Goal: Task Accomplishment & Management: Use online tool/utility

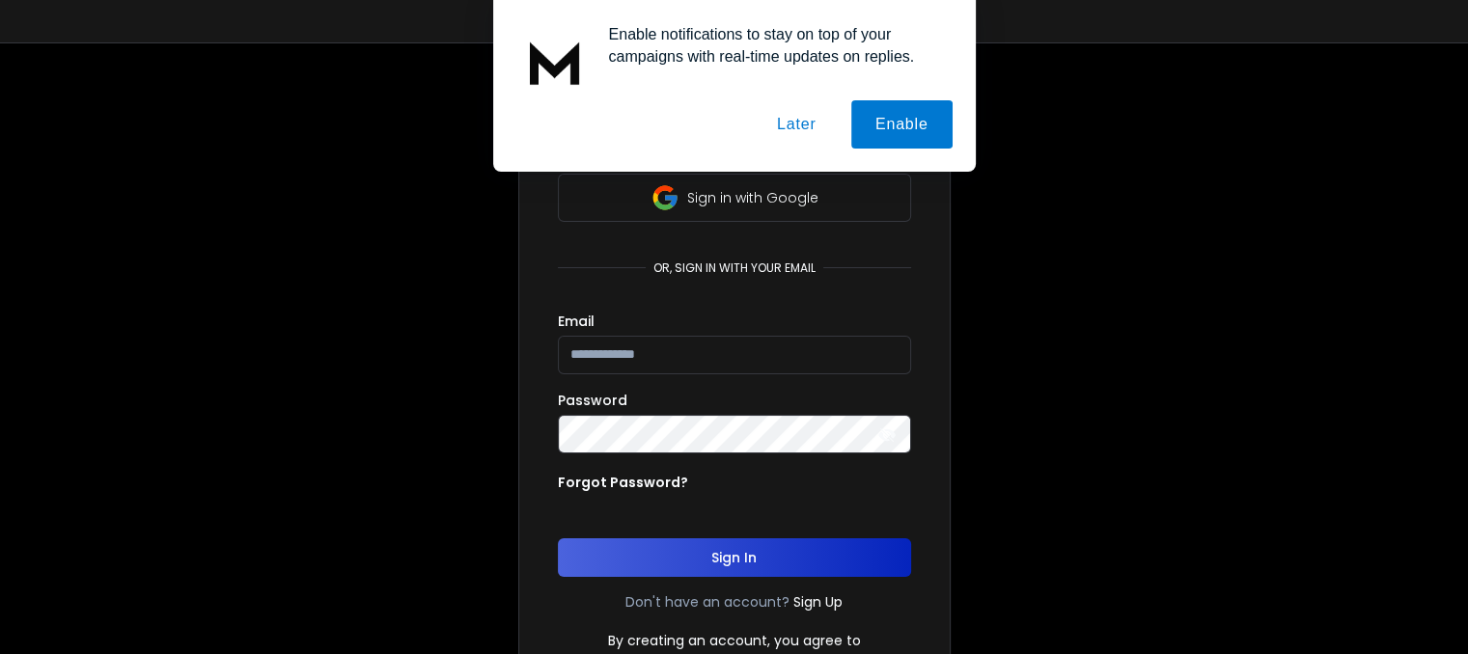
click at [655, 368] on input "email" at bounding box center [734, 355] width 353 height 39
paste input "**********"
type input "**********"
click at [699, 555] on button "Sign In" at bounding box center [734, 558] width 353 height 39
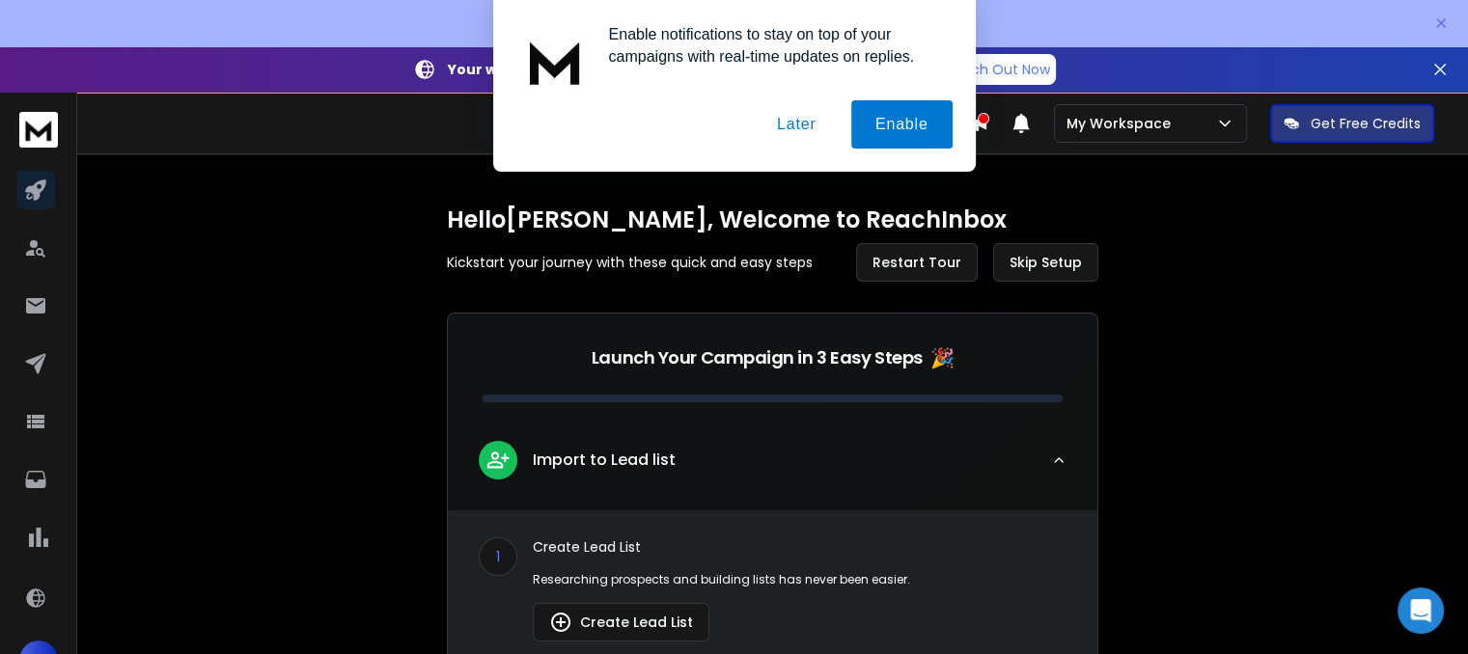
drag, startPoint x: 943, startPoint y: 159, endPoint x: 800, endPoint y: 124, distance: 147.2
click at [800, 124] on div "Enable notifications to stay on top of your campaigns with real-time updates on…" at bounding box center [734, 86] width 483 height 172
click at [800, 124] on button "Later" at bounding box center [796, 124] width 87 height 48
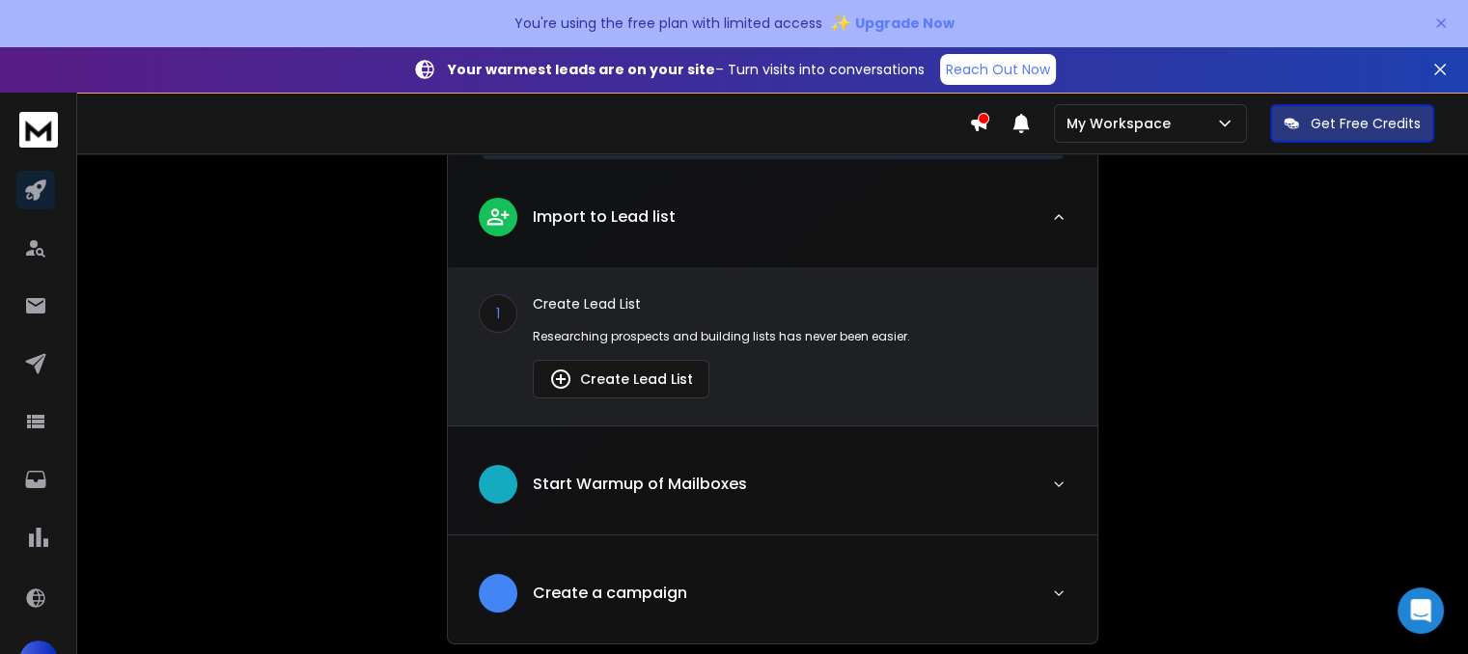
scroll to position [283, 0]
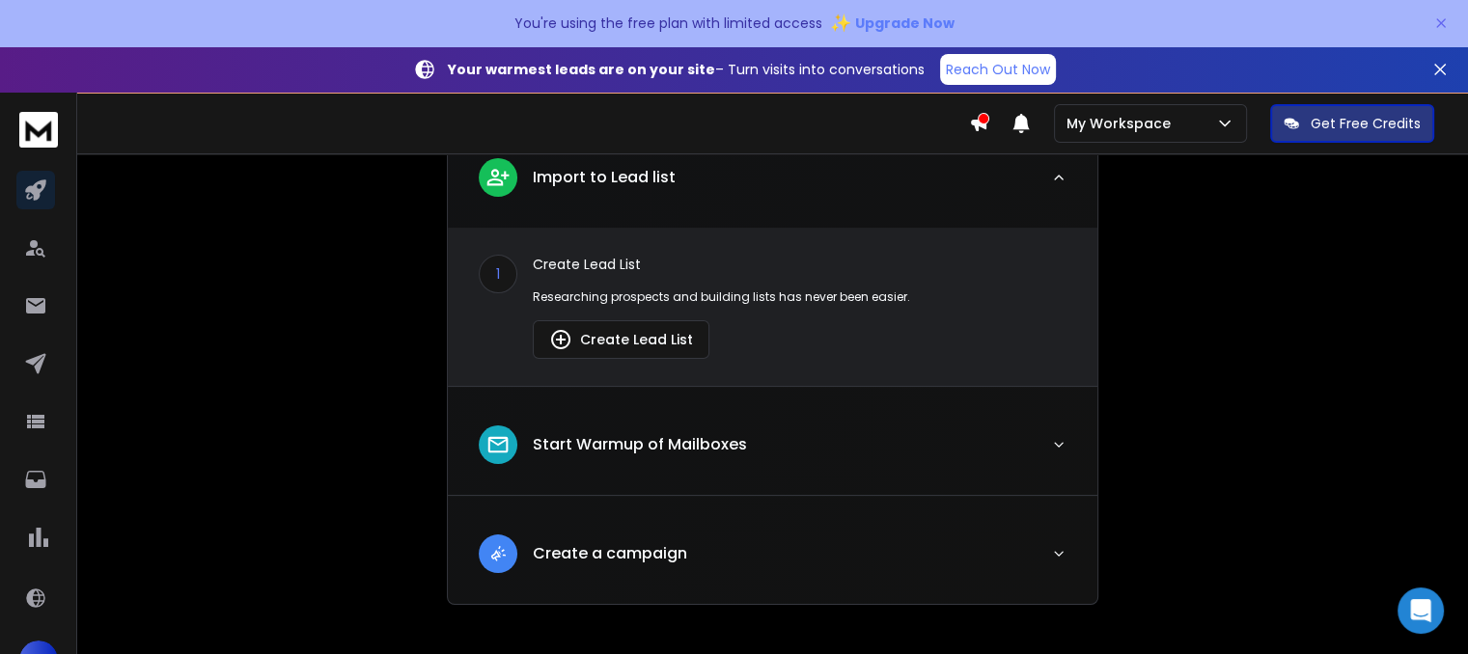
click at [734, 437] on p "Start Warmup of Mailboxes" at bounding box center [640, 444] width 214 height 23
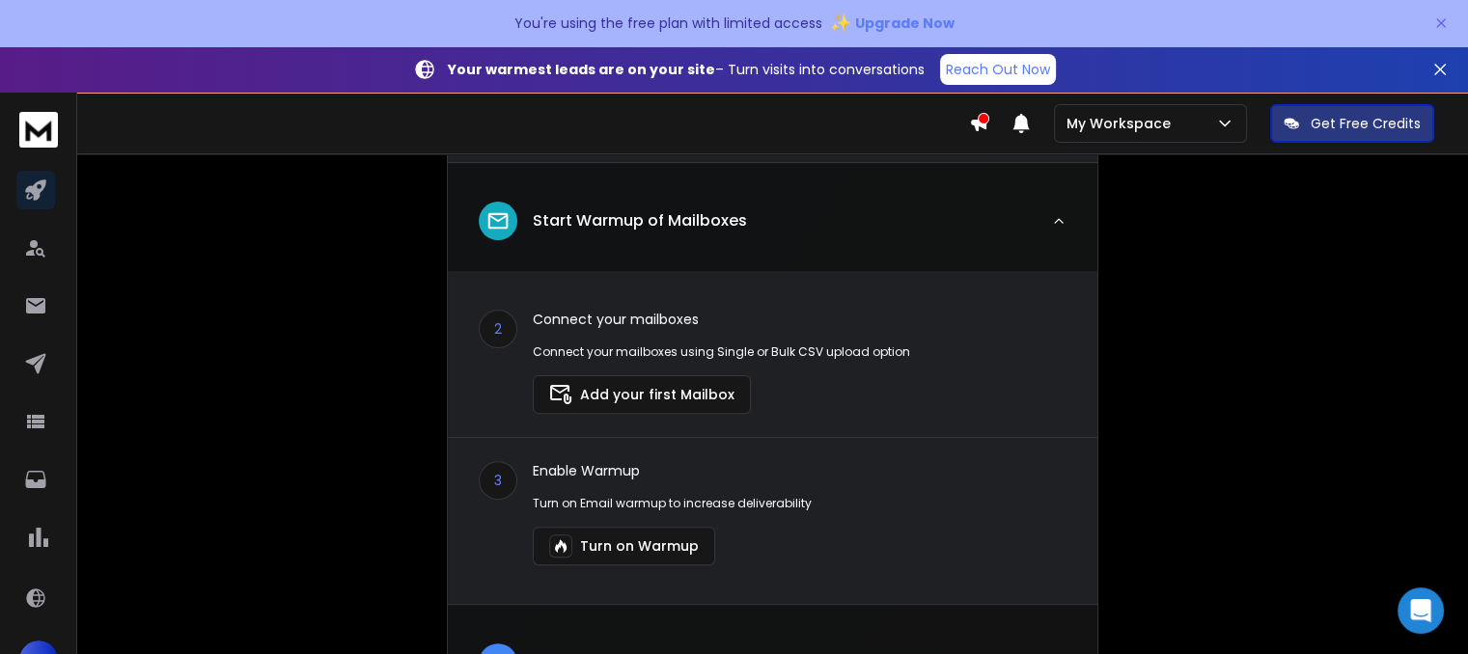
scroll to position [616, 0]
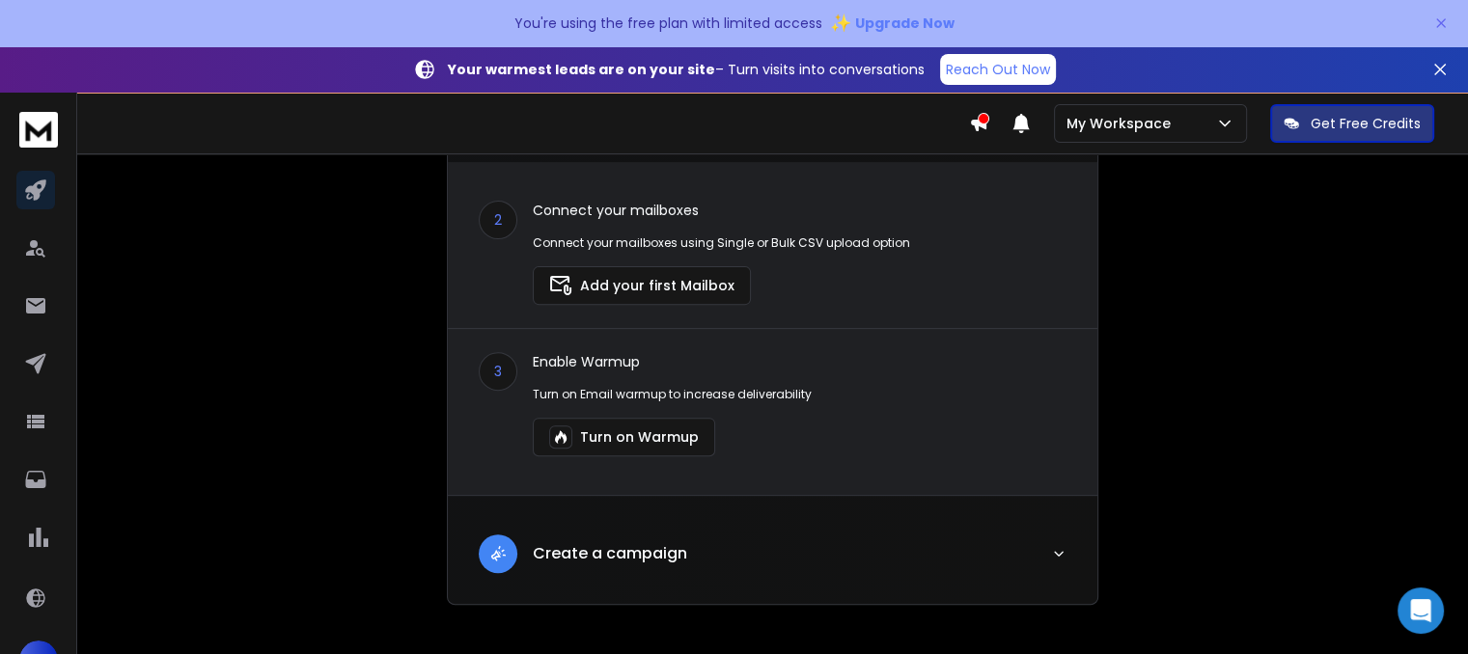
click at [643, 550] on p "Create a campaign" at bounding box center [610, 553] width 154 height 23
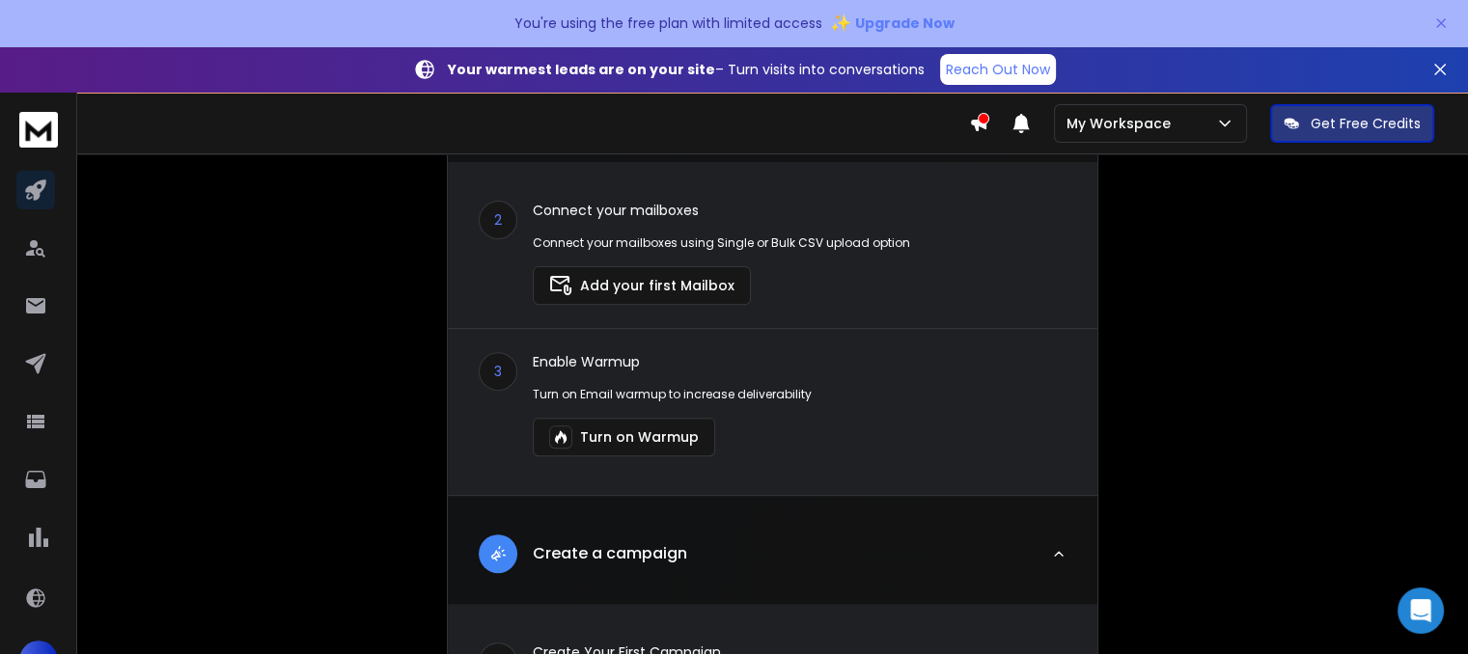
click at [22, 125] on img at bounding box center [38, 130] width 39 height 36
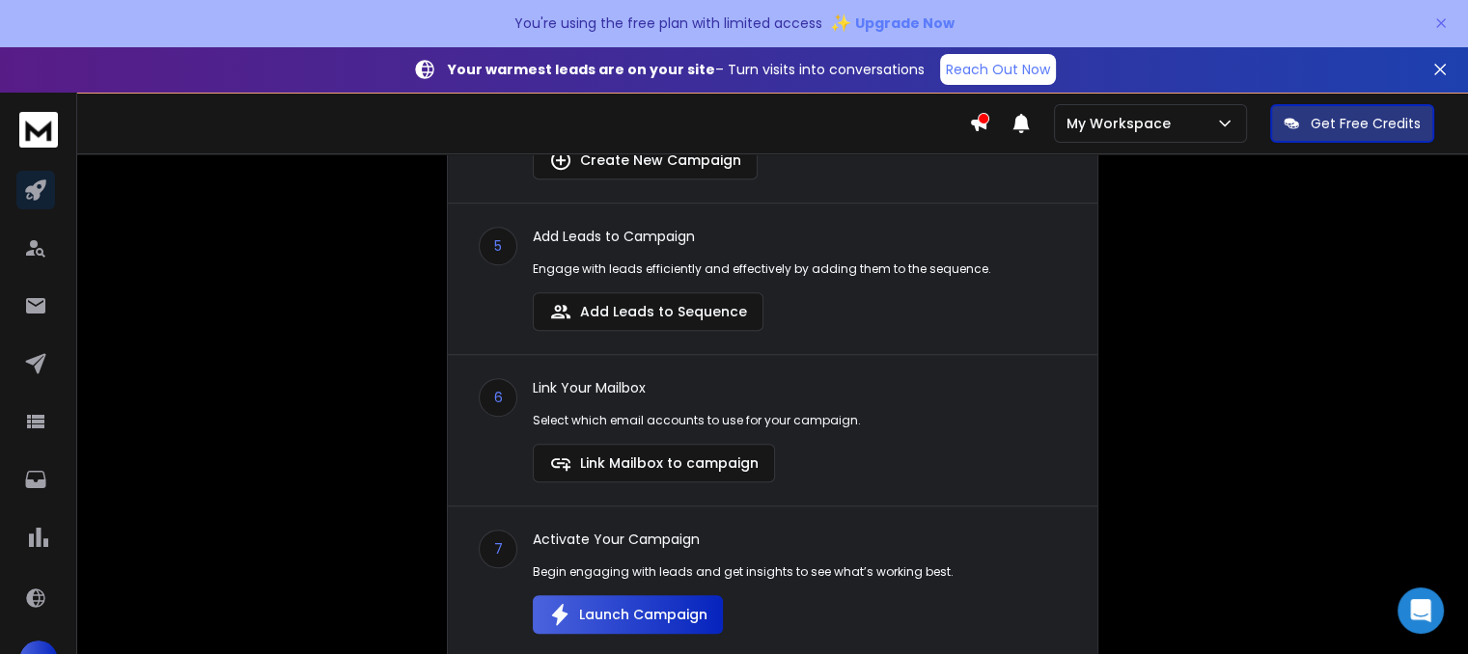
scroll to position [1252, 0]
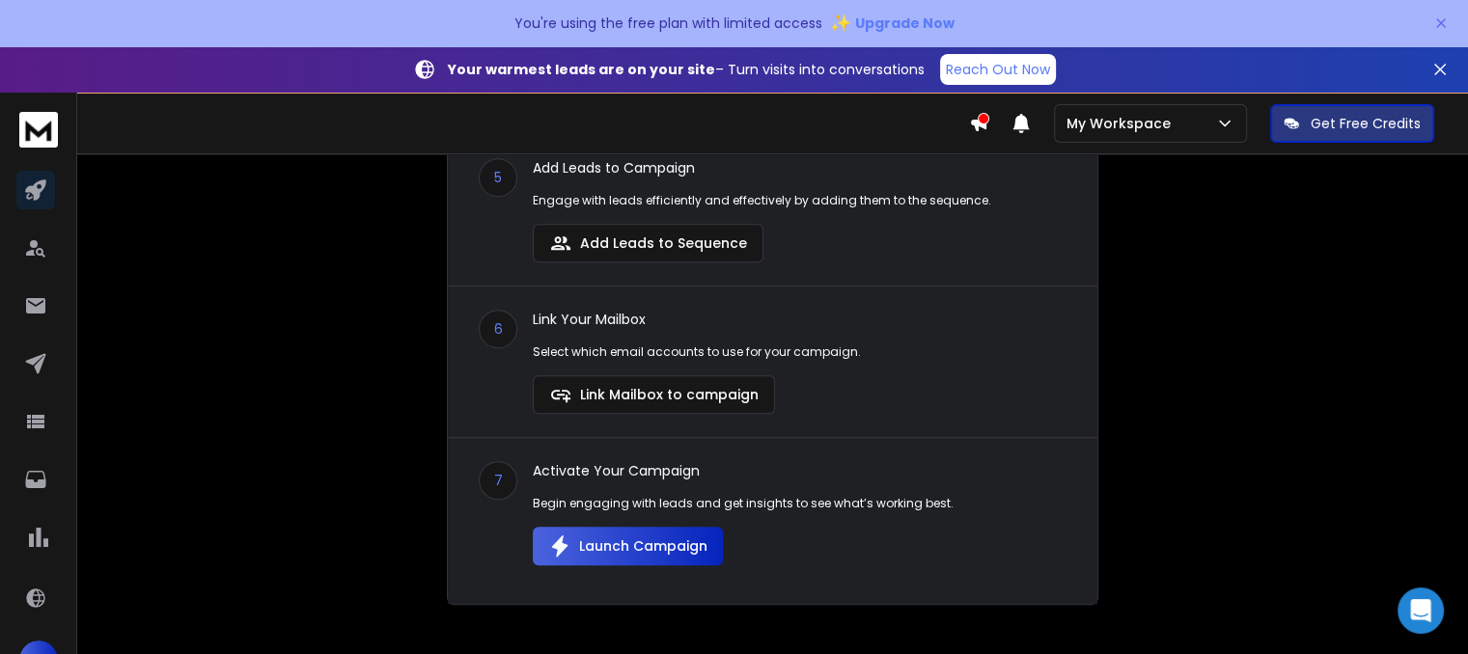
click at [620, 558] on button "Launch Campaign" at bounding box center [628, 546] width 190 height 39
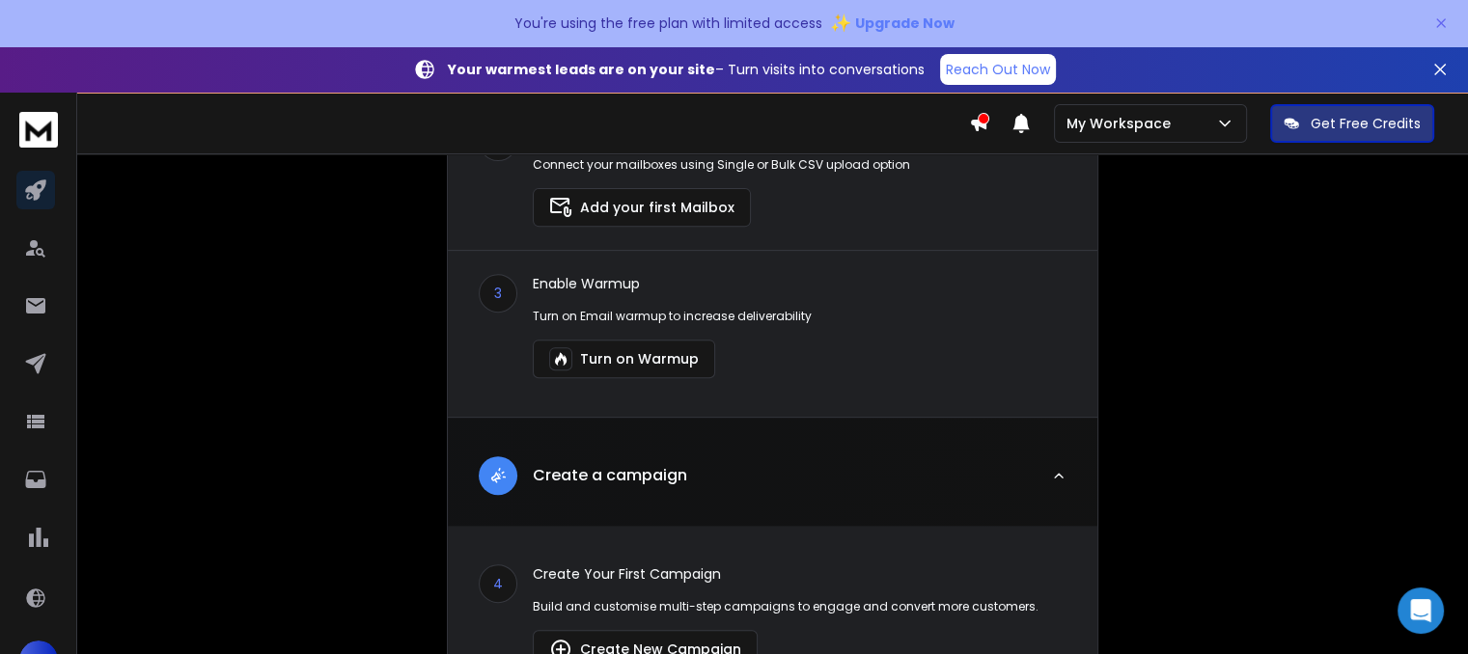
scroll to position [697, 0]
click at [58, 604] on div at bounding box center [38, 602] width 44 height 46
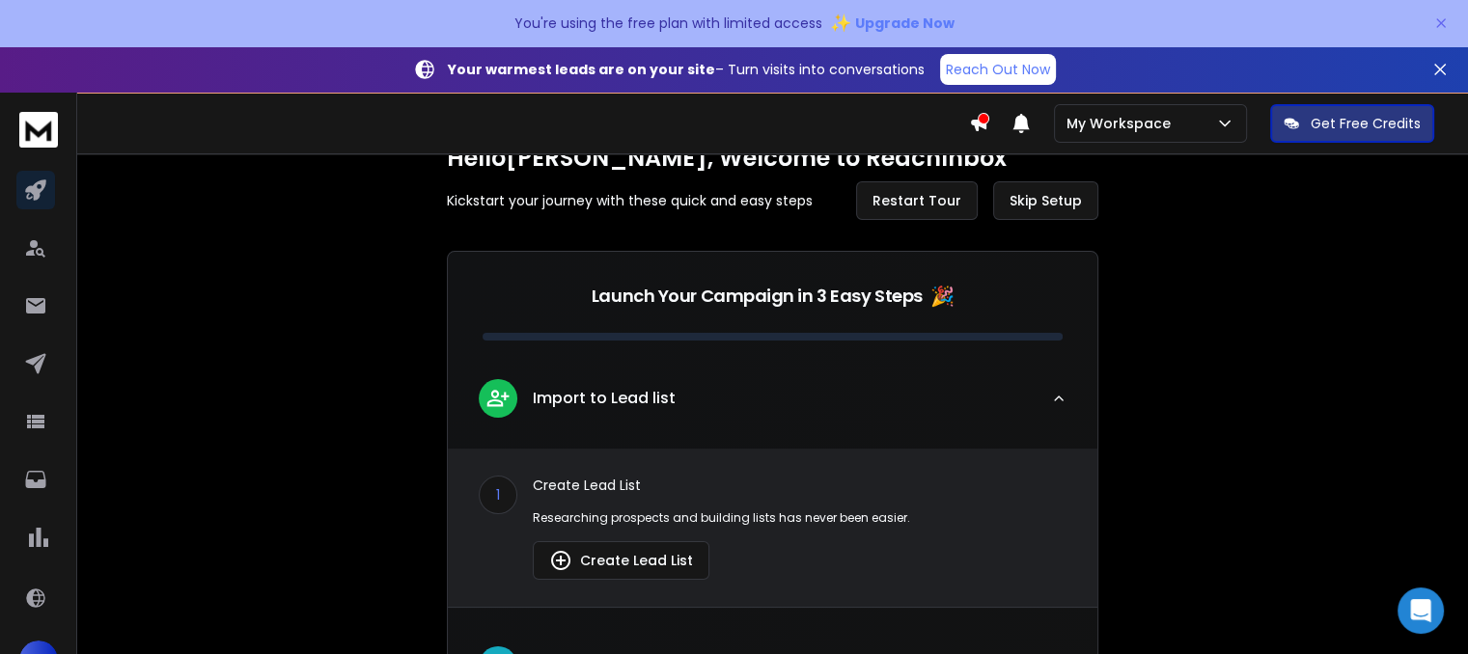
scroll to position [0, 0]
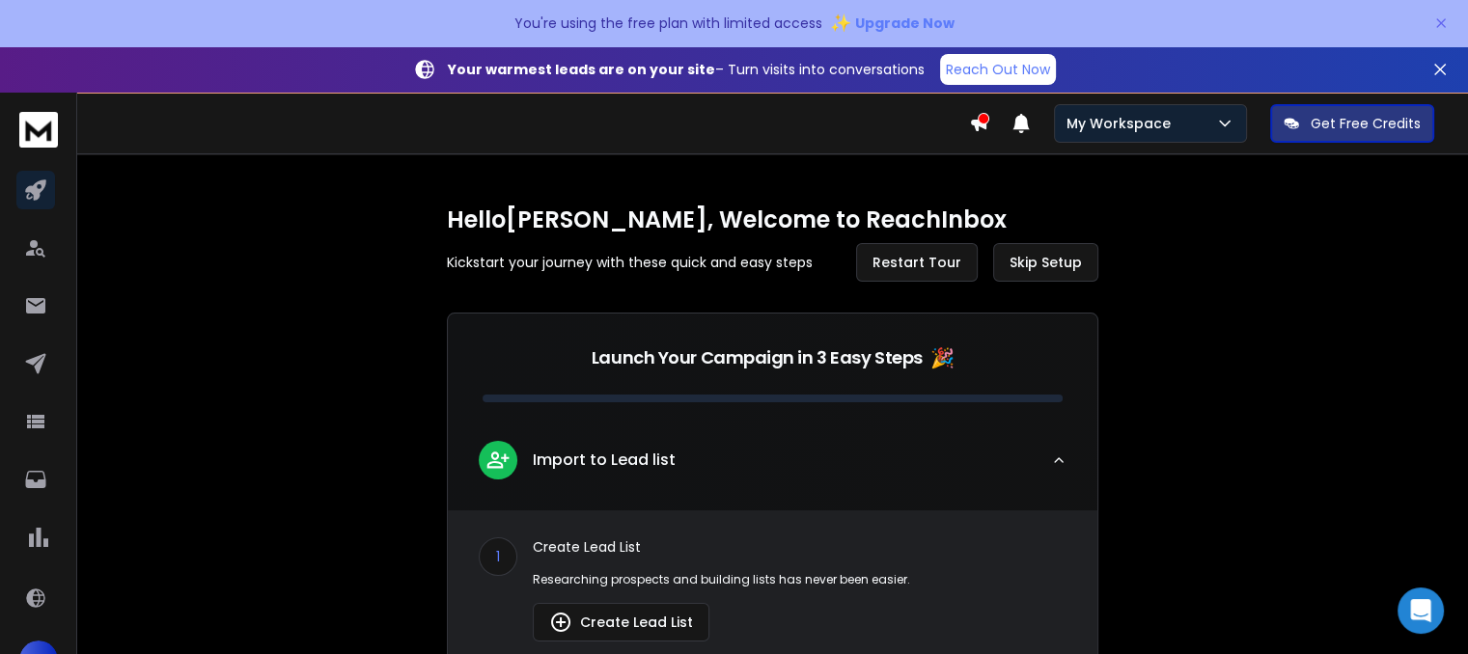
click at [1179, 121] on div "My Workspace" at bounding box center [1151, 123] width 168 height 19
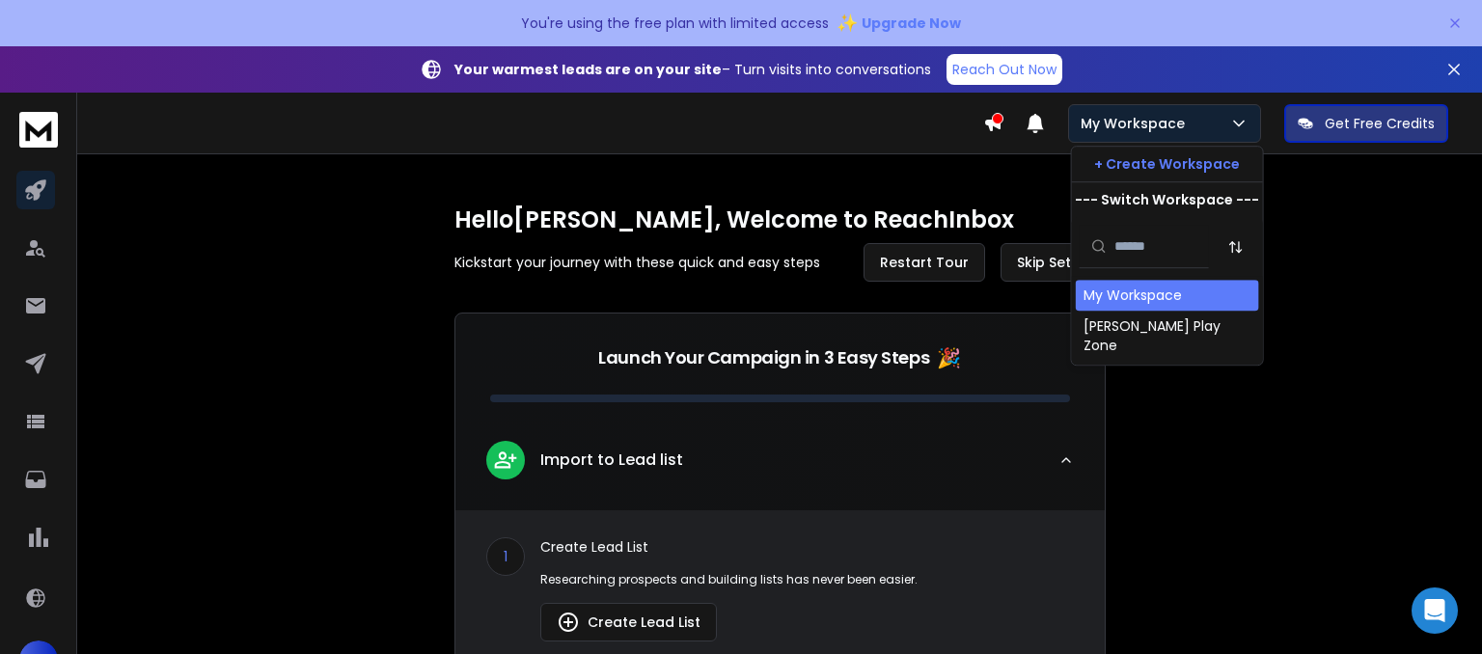
click at [1179, 121] on p "My Workspace" at bounding box center [1137, 123] width 112 height 19
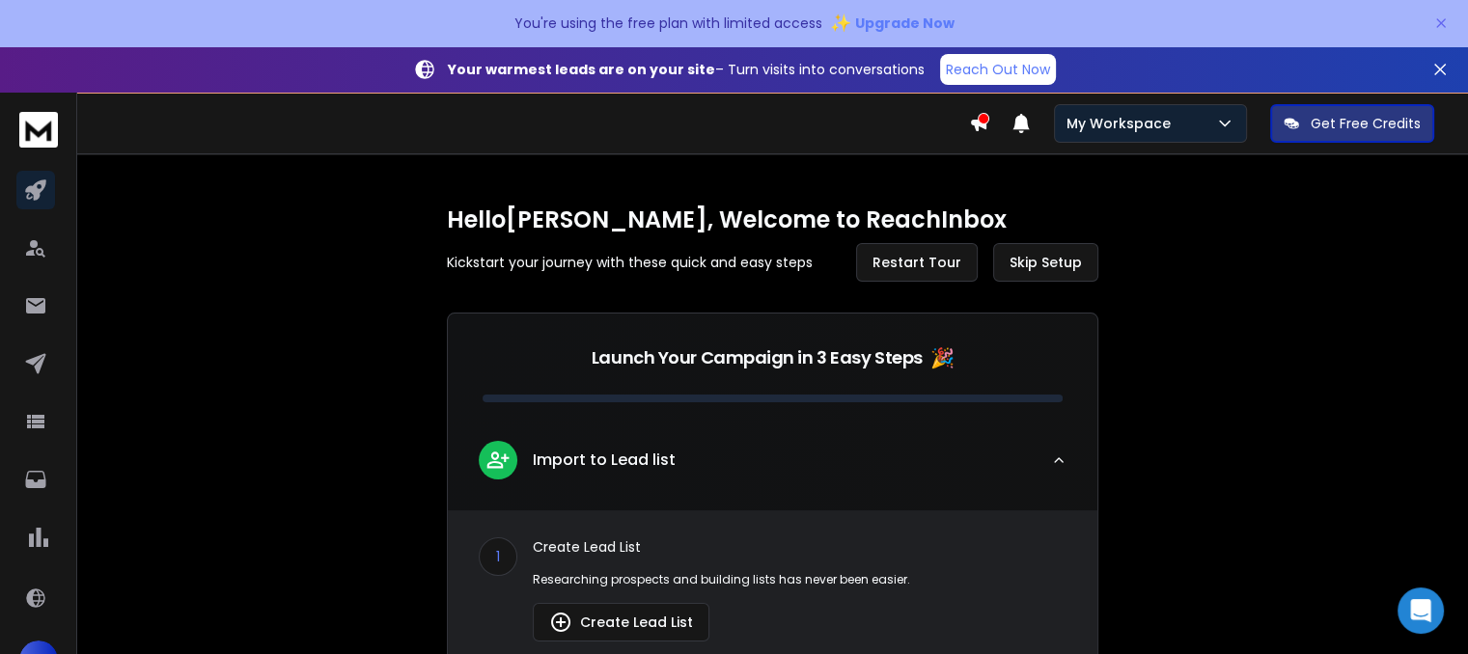
click at [1179, 121] on div "My Workspace" at bounding box center [1151, 123] width 168 height 19
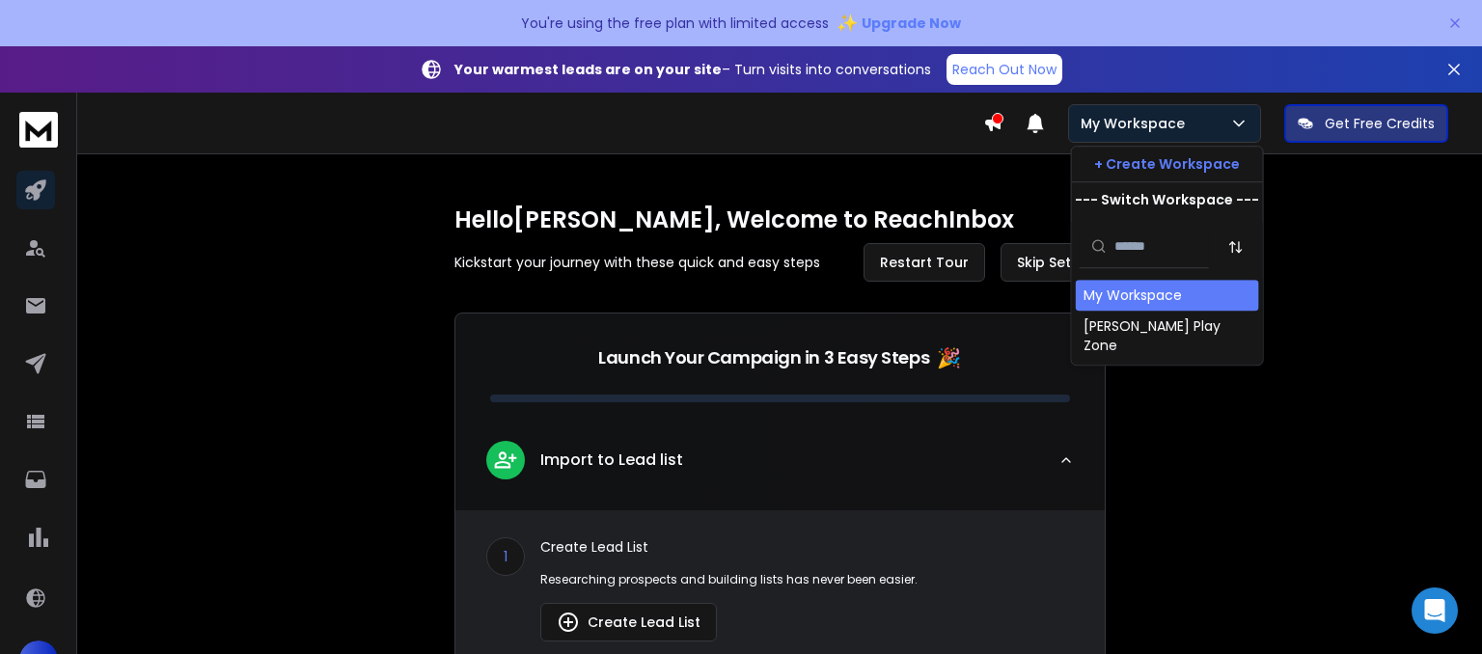
click at [1179, 121] on p "My Workspace" at bounding box center [1137, 123] width 112 height 19
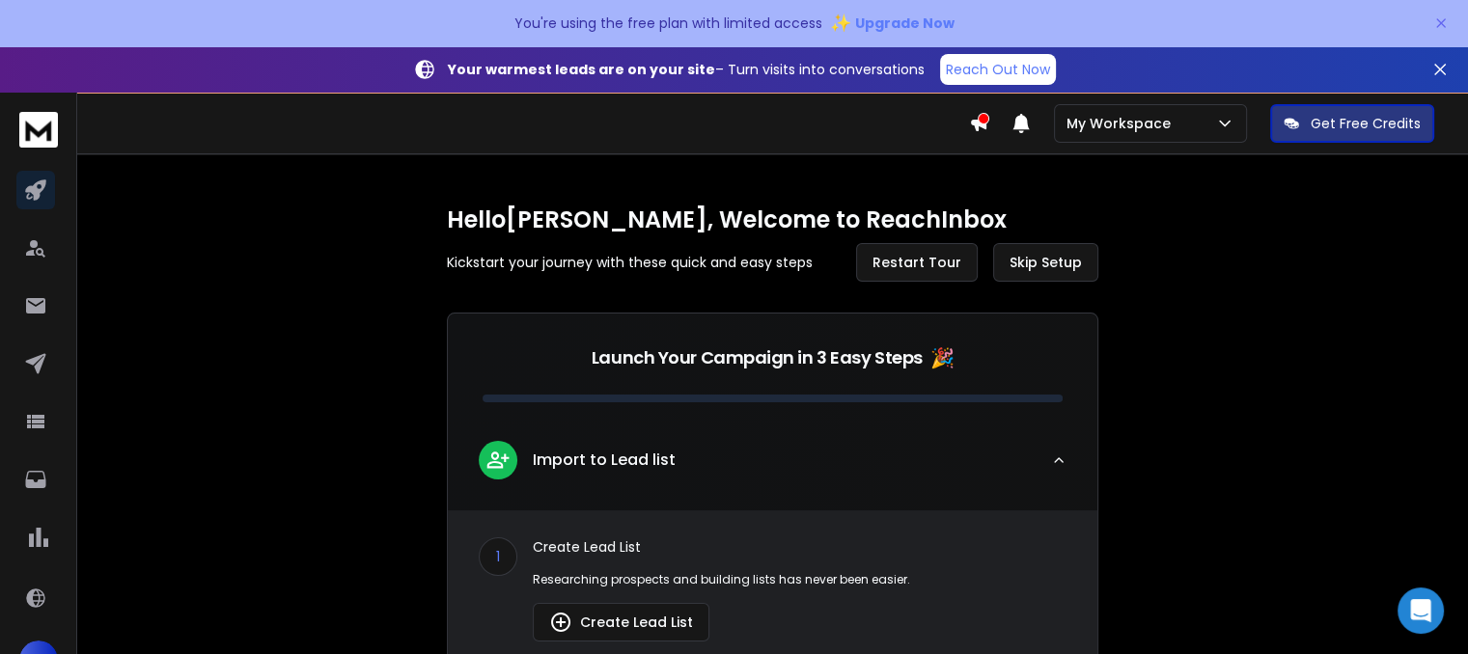
click at [55, 146] on img at bounding box center [38, 130] width 39 height 36
